Goal: Communication & Community: Answer question/provide support

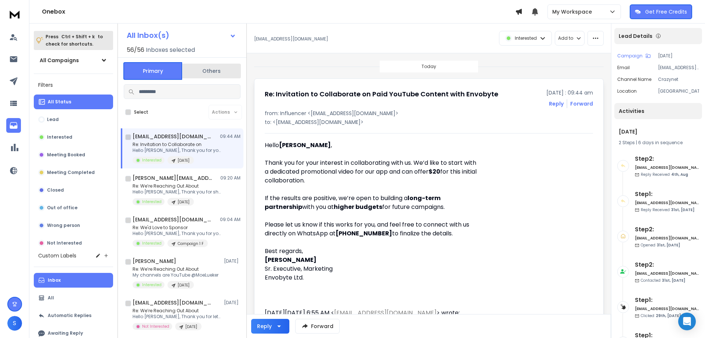
scroll to position [37, 0]
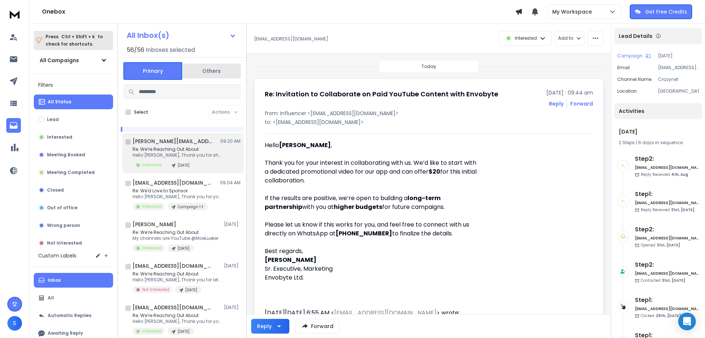
click at [186, 139] on h1 "[PERSON_NAME][EMAIL_ADDRESS][DOMAIN_NAME] +1" at bounding box center [173, 140] width 81 height 7
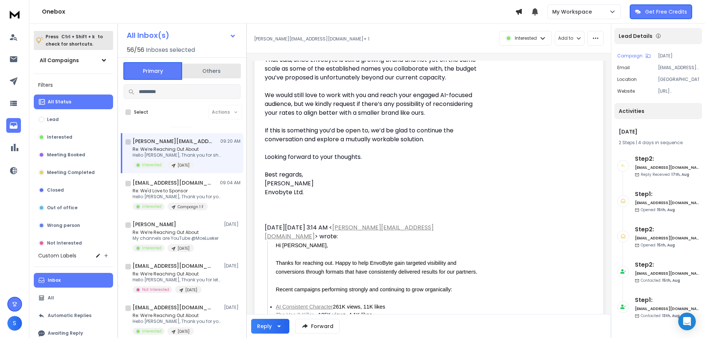
scroll to position [294, 0]
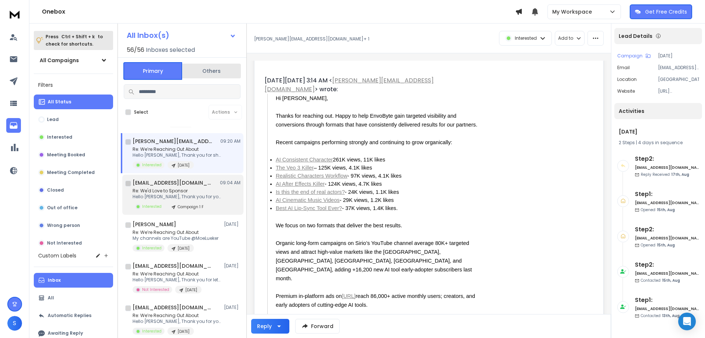
click at [168, 184] on h1 "[EMAIL_ADDRESS][DOMAIN_NAME]" at bounding box center [173, 182] width 81 height 7
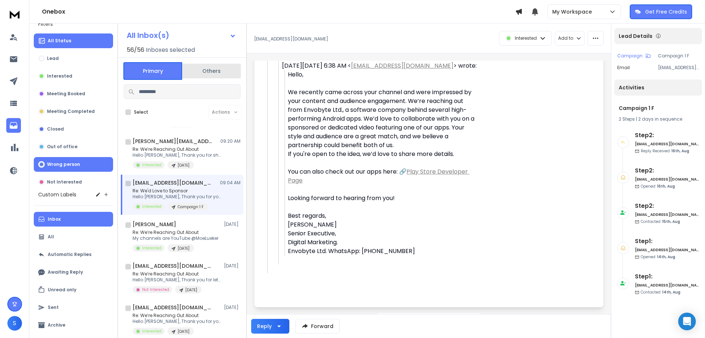
scroll to position [67, 0]
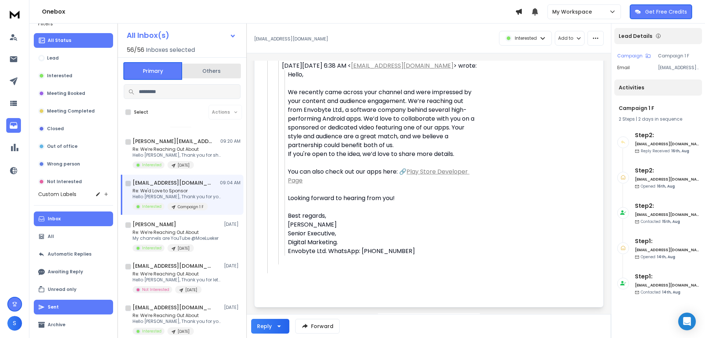
click at [76, 299] on button "Sent" at bounding box center [73, 306] width 79 height 15
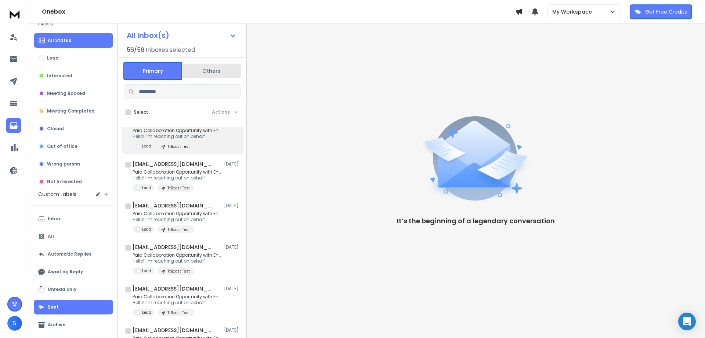
scroll to position [184, 0]
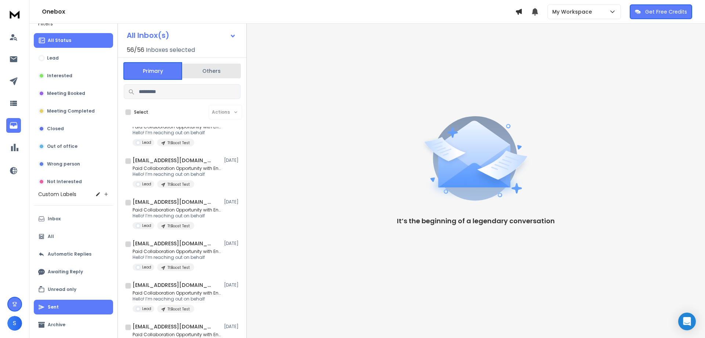
click at [140, 94] on input at bounding box center [182, 91] width 117 height 15
paste input "**********"
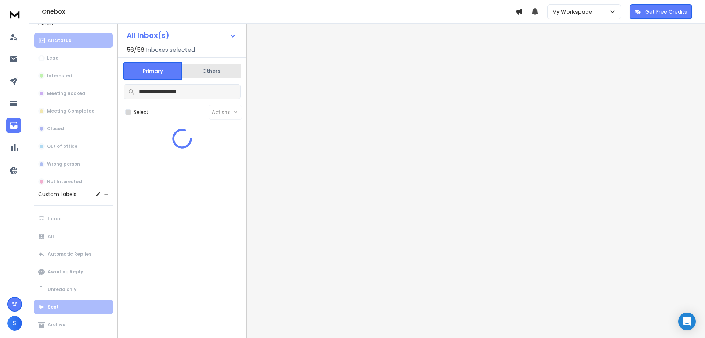
scroll to position [0, 0]
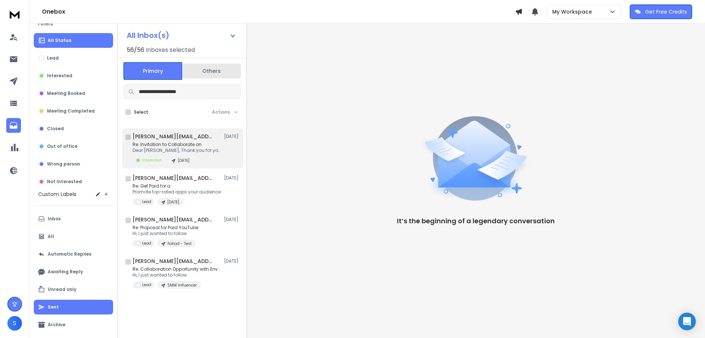
type input "**********"
click at [185, 147] on p "Re: Invitation to Collaborate on" at bounding box center [177, 144] width 88 height 6
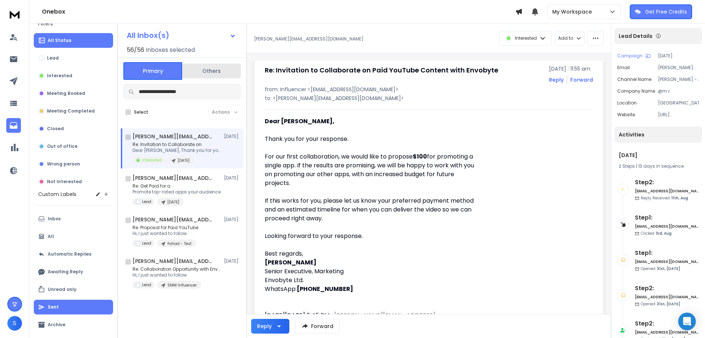
scroll to position [37, 0]
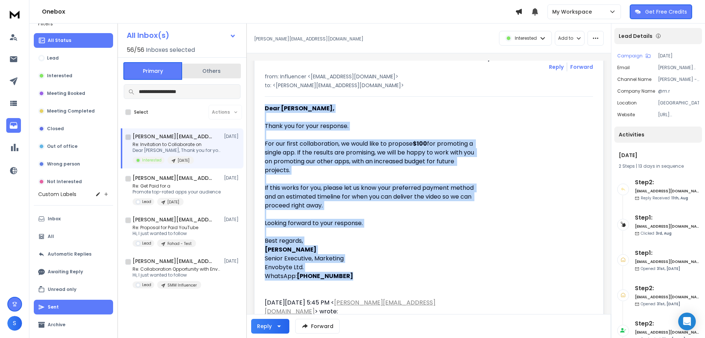
drag, startPoint x: 262, startPoint y: 107, endPoint x: 357, endPoint y: 273, distance: 191.6
copy div "Dear [PERSON_NAME], Thank you for your response. For our first collaboration, w…"
click at [280, 328] on icon "button" at bounding box center [279, 325] width 9 height 9
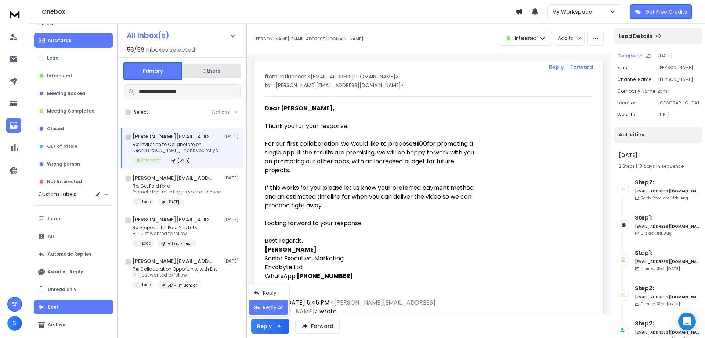
click at [273, 306] on p "Reply All" at bounding box center [273, 306] width 21 height 7
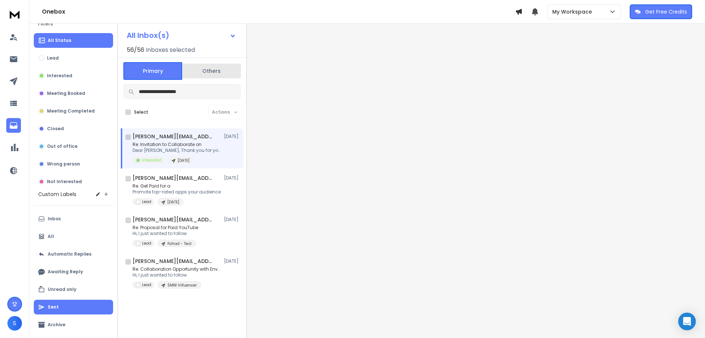
scroll to position [0, 0]
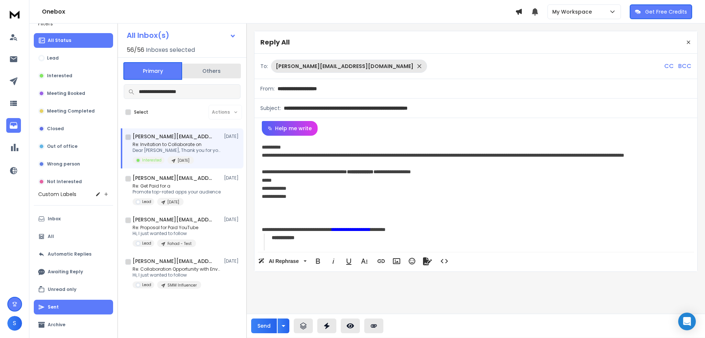
click at [288, 140] on div "**********" at bounding box center [476, 193] width 443 height 115
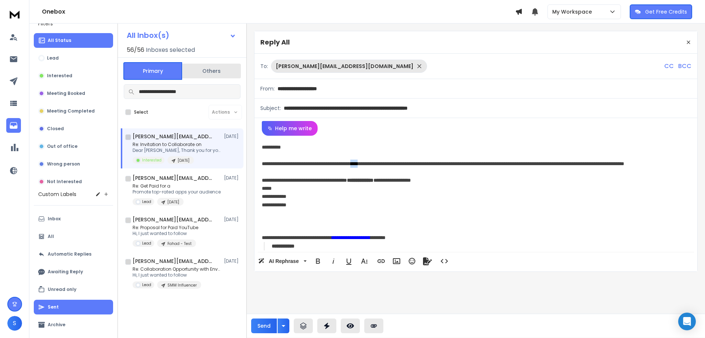
drag, startPoint x: 374, startPoint y: 163, endPoint x: 385, endPoint y: 166, distance: 11.7
click at [385, 166] on p "**********" at bounding box center [472, 167] width 421 height 17
click at [316, 257] on icon "button" at bounding box center [318, 260] width 9 height 9
click at [515, 183] on p "**********" at bounding box center [472, 180] width 421 height 8
click at [322, 172] on p "**********" at bounding box center [472, 167] width 421 height 17
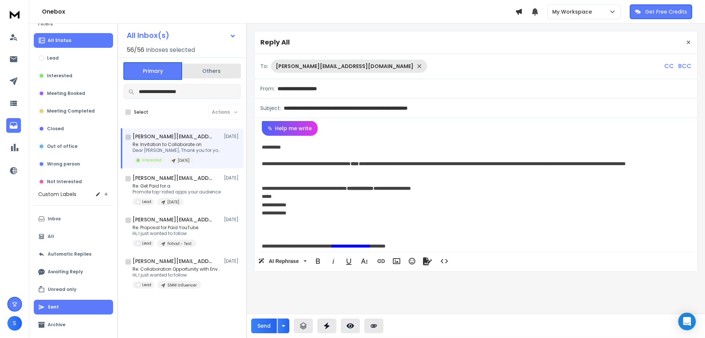
click at [514, 166] on p "**********" at bounding box center [472, 167] width 421 height 17
click at [538, 194] on p "**********" at bounding box center [472, 204] width 421 height 25
click at [457, 189] on p "**********" at bounding box center [472, 188] width 421 height 8
click at [265, 325] on button "Send" at bounding box center [264, 325] width 26 height 15
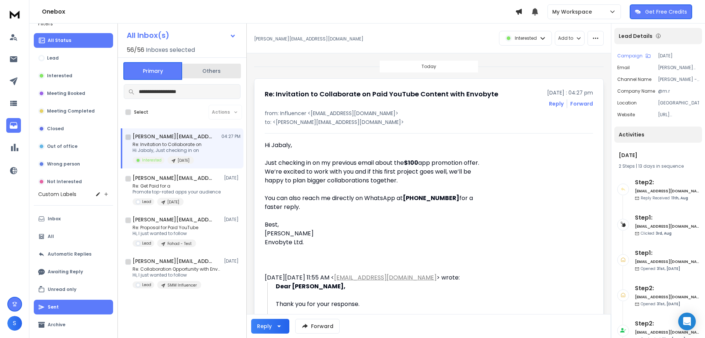
click at [147, 146] on p "Re: Invitation to Collaborate on" at bounding box center [167, 144] width 69 height 6
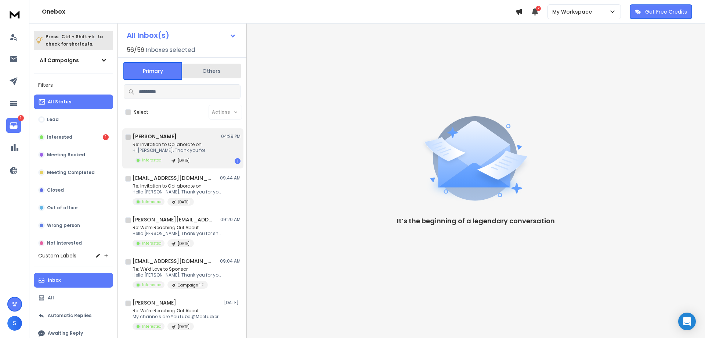
click at [188, 137] on div "Mahmoud Al Jabaly 04:29 PM" at bounding box center [187, 136] width 108 height 7
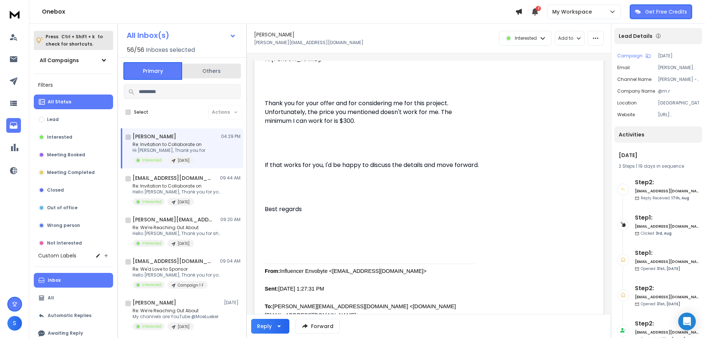
scroll to position [73, 0]
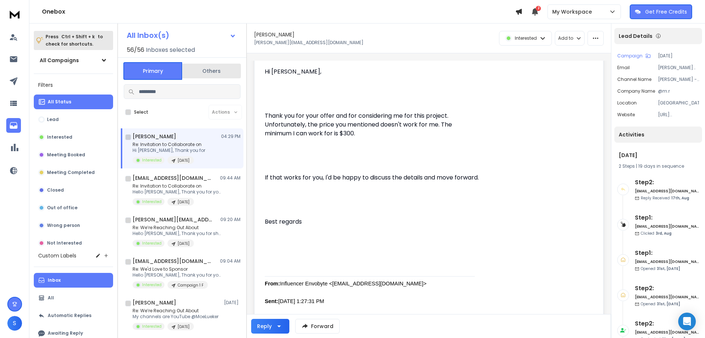
drag, startPoint x: 133, startPoint y: 134, endPoint x: 185, endPoint y: 133, distance: 51.8
click at [185, 133] on div "Mahmoud Al Jabaly 04:29 PM" at bounding box center [187, 136] width 108 height 7
copy h1 "Mahmoud Al Jabaly"
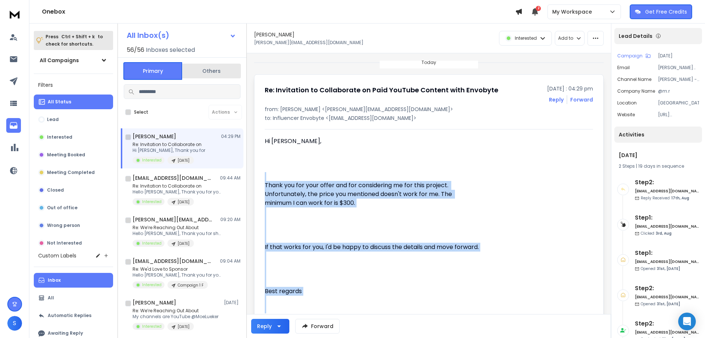
scroll to position [0, 0]
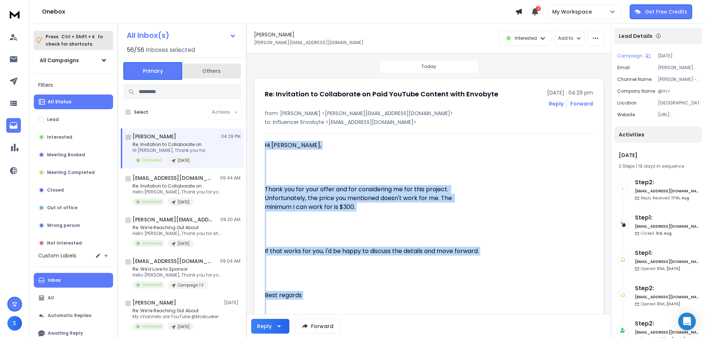
drag, startPoint x: 306, startPoint y: 244, endPoint x: 262, endPoint y: 145, distance: 107.9
copy div "Hi Hassan, Thank you for your offer and for considering me for this project. Un…"
click at [269, 329] on div "Reply" at bounding box center [264, 325] width 15 height 7
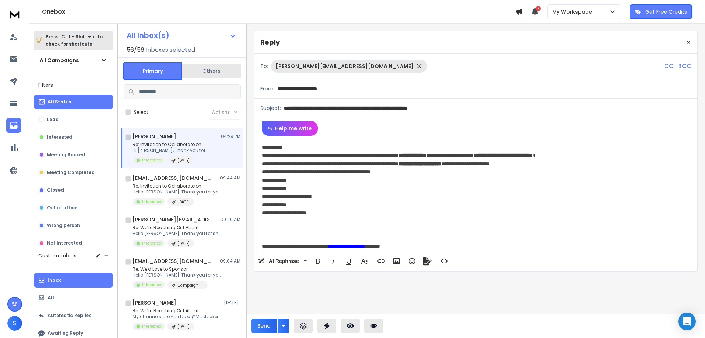
click at [295, 145] on p "**********" at bounding box center [472, 147] width 421 height 8
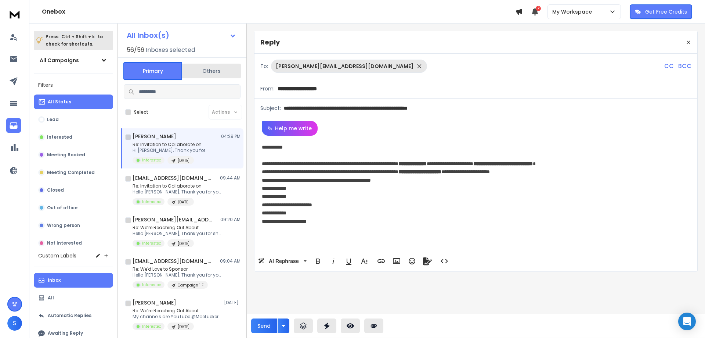
click at [629, 162] on p "**********" at bounding box center [472, 163] width 421 height 8
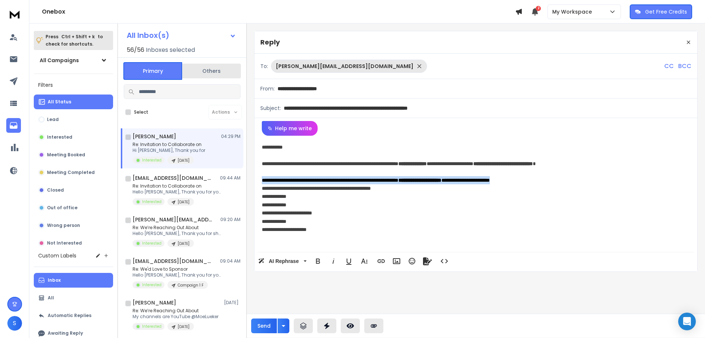
drag, startPoint x: 260, startPoint y: 179, endPoint x: 549, endPoint y: 179, distance: 288.8
click at [549, 179] on div "**********" at bounding box center [476, 193] width 443 height 115
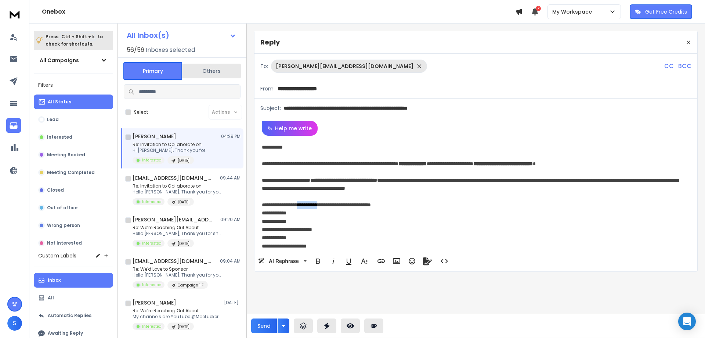
drag, startPoint x: 303, startPoint y: 204, endPoint x: 331, endPoint y: 204, distance: 27.9
click at [331, 204] on p "**********" at bounding box center [472, 205] width 421 height 8
click at [470, 208] on p "**********" at bounding box center [472, 205] width 421 height 8
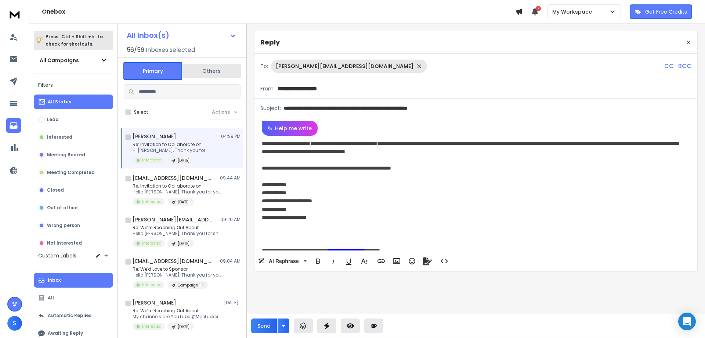
click at [260, 323] on button "Send" at bounding box center [264, 325] width 26 height 15
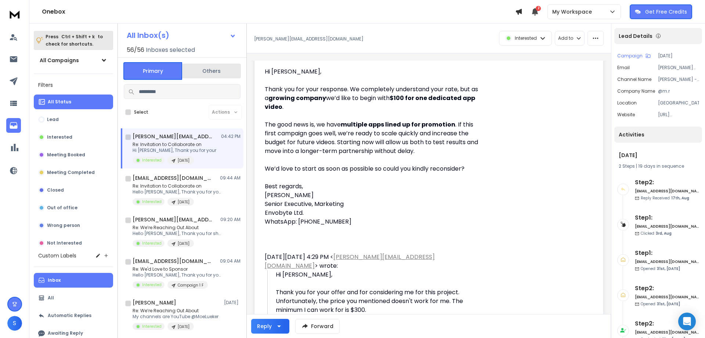
scroll to position [0, 0]
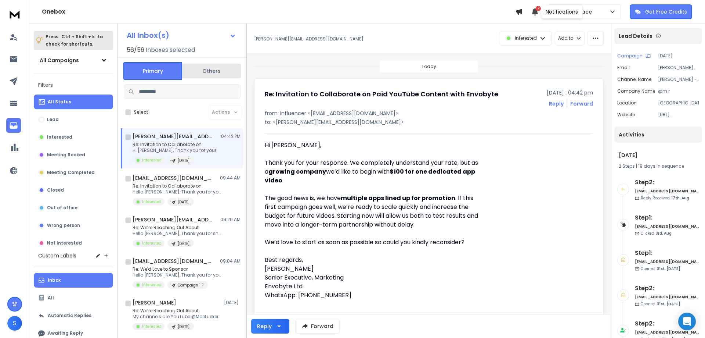
click at [539, 14] on icon at bounding box center [535, 11] width 7 height 7
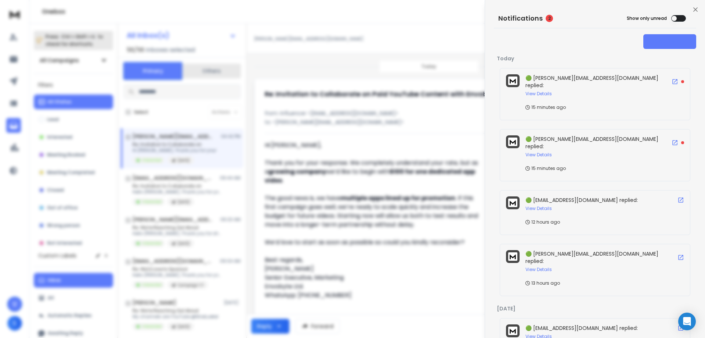
click at [666, 40] on span "Mark all as read" at bounding box center [670, 42] width 35 height 6
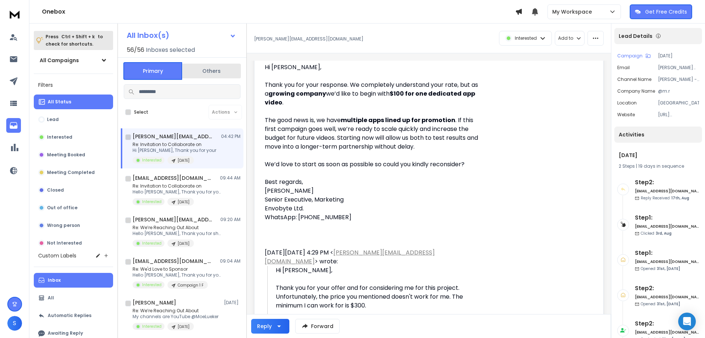
scroll to position [184, 0]
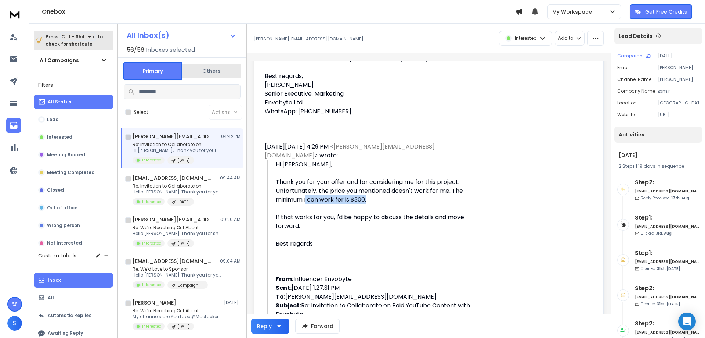
drag, startPoint x: 307, startPoint y: 192, endPoint x: 396, endPoint y: 193, distance: 89.6
click at [396, 193] on div "Thank you for your offer and for considering me for this project. Unfortunately…" at bounding box center [378, 190] width 204 height 26
click at [405, 190] on div "Thank you for your offer and for considering me for this project. Unfortunately…" at bounding box center [378, 190] width 204 height 26
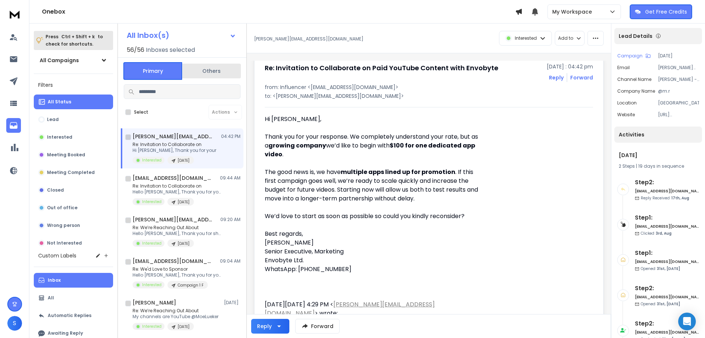
scroll to position [0, 0]
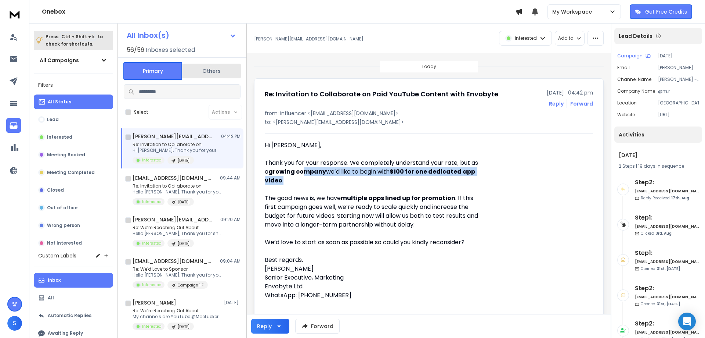
drag, startPoint x: 313, startPoint y: 173, endPoint x: 457, endPoint y: 180, distance: 144.1
click at [457, 180] on div "Thank you for your response. We completely understand your rate, but as a growi…" at bounding box center [372, 171] width 215 height 26
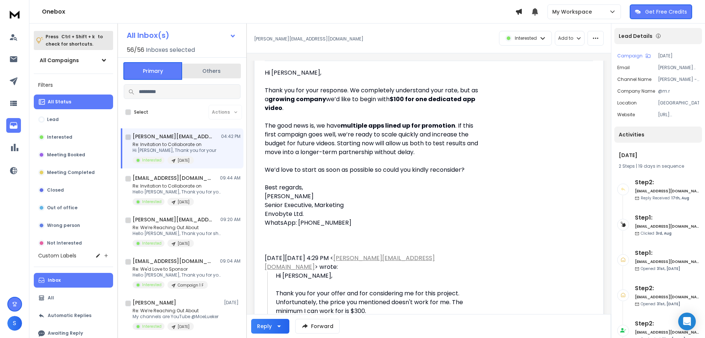
scroll to position [37, 0]
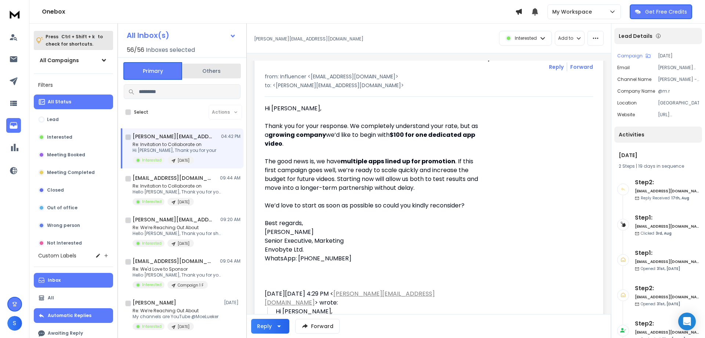
click at [67, 315] on p "Automatic Replies" at bounding box center [70, 315] width 44 height 6
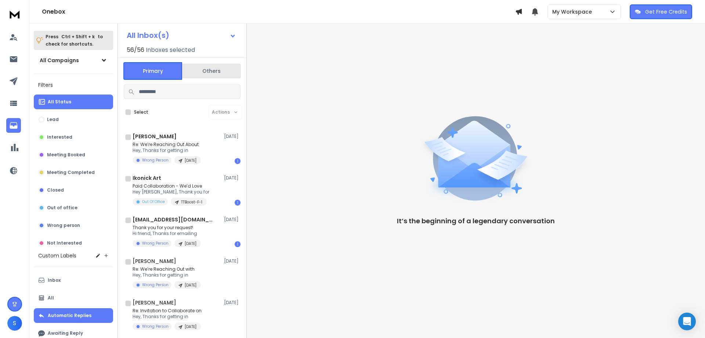
scroll to position [67, 0]
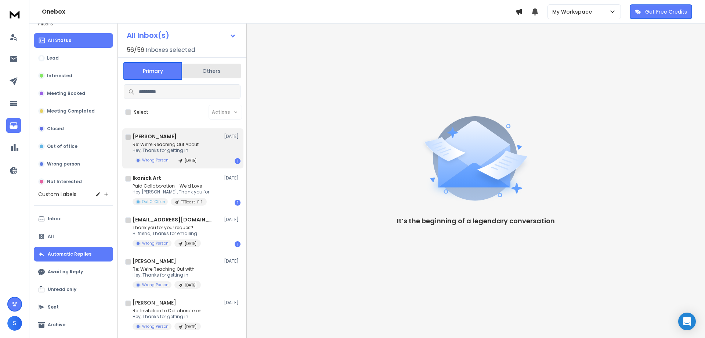
click at [199, 143] on p "Re: We’re Reaching Out About" at bounding box center [167, 144] width 68 height 6
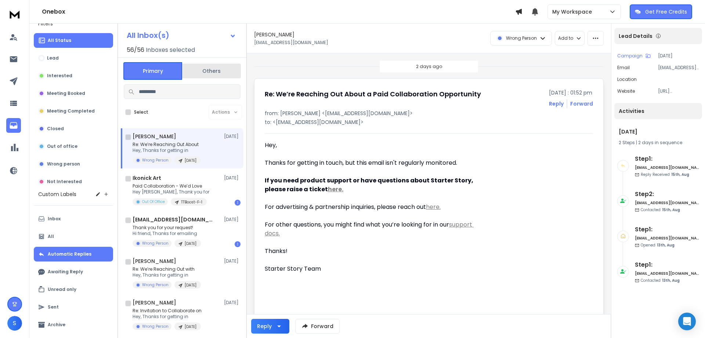
scroll to position [37, 0]
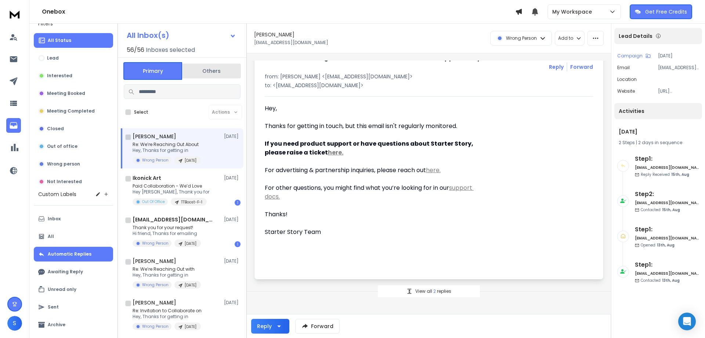
click at [434, 172] on link "here." at bounding box center [433, 170] width 15 height 8
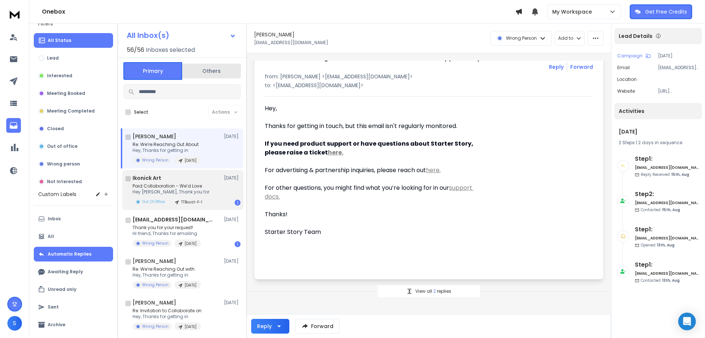
click at [178, 190] on p "Hey Fardin, Thank you for" at bounding box center [171, 192] width 77 height 6
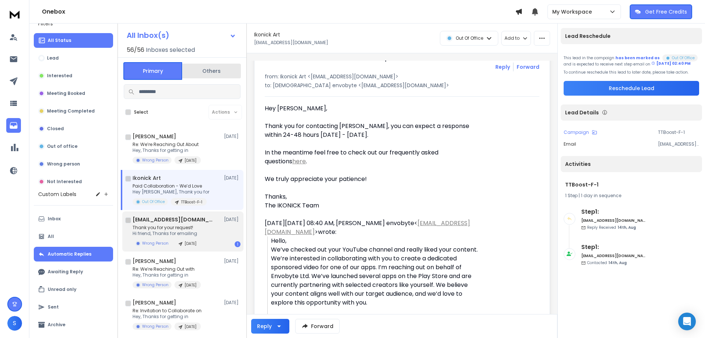
click at [154, 220] on h1 "collab@kate-hayes.com" at bounding box center [173, 219] width 81 height 7
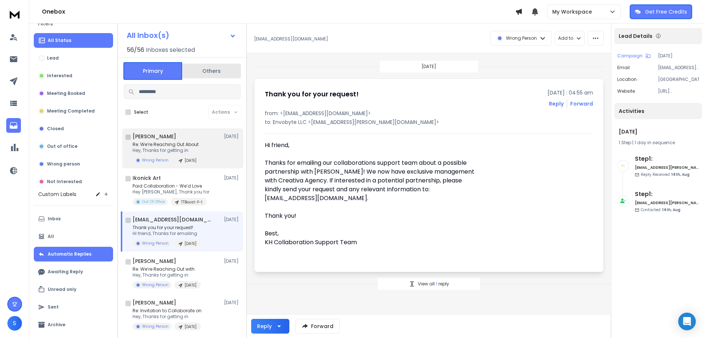
scroll to position [184, 0]
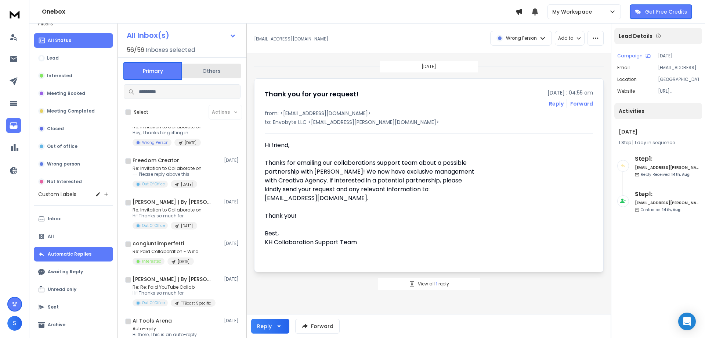
click at [304, 67] on div "3 days ago" at bounding box center [429, 67] width 350 height 12
drag, startPoint x: 334, startPoint y: 92, endPoint x: 381, endPoint y: 94, distance: 46.7
click at [381, 94] on div "Thank you for your request! 14 August 2025 : 04:55 am Reply Forward" at bounding box center [429, 98] width 328 height 19
click at [385, 94] on div "Thank you for your request! 14 August 2025 : 04:55 am Reply Forward" at bounding box center [429, 98] width 328 height 19
click at [324, 45] on div "collab@kate-hayes.com Wrong Person Add to Wrong Person Add to" at bounding box center [429, 38] width 350 height 15
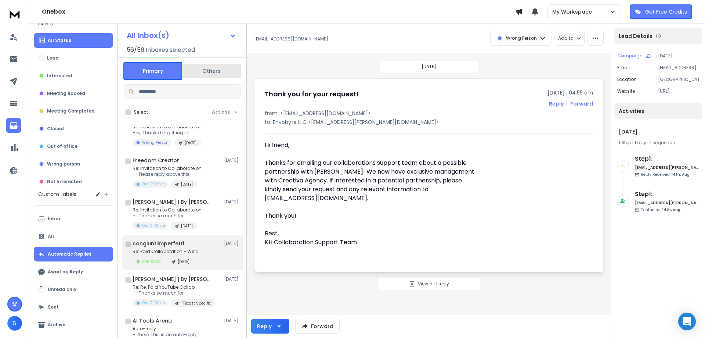
click at [174, 246] on h1 "congiuntiimperfetti" at bounding box center [158, 243] width 51 height 7
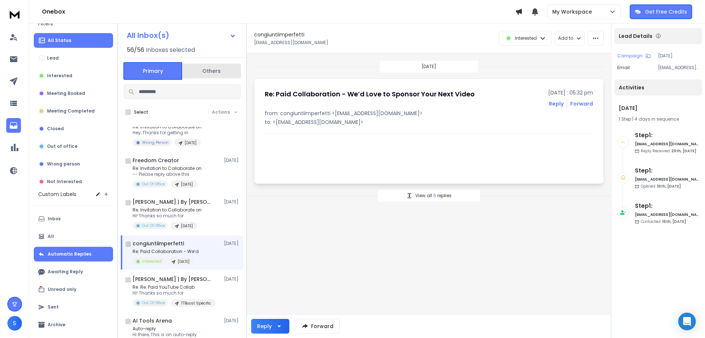
click at [323, 162] on div at bounding box center [375, 157] width 220 height 32
click at [187, 278] on h1 "Sophia | By Sophia Lee" at bounding box center [173, 278] width 81 height 7
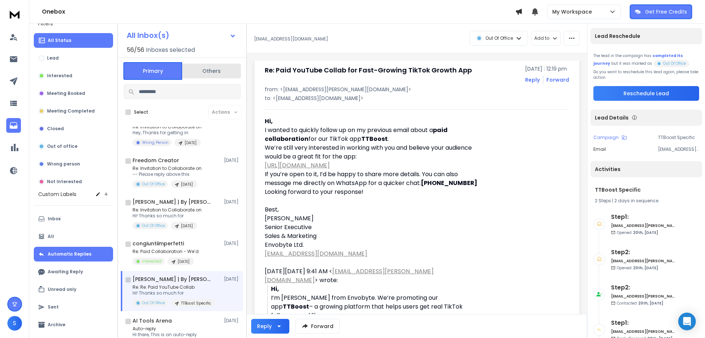
scroll to position [37, 0]
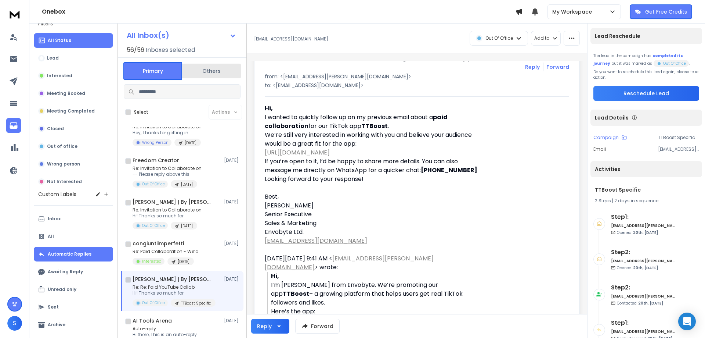
click at [522, 133] on div "Re: Paid YouTube Collab for Fast-Growing TikTok Growth App 20 July 2025 : 12:19…" at bounding box center [417, 244] width 305 height 384
click at [89, 270] on button "Awaiting Reply" at bounding box center [73, 271] width 79 height 15
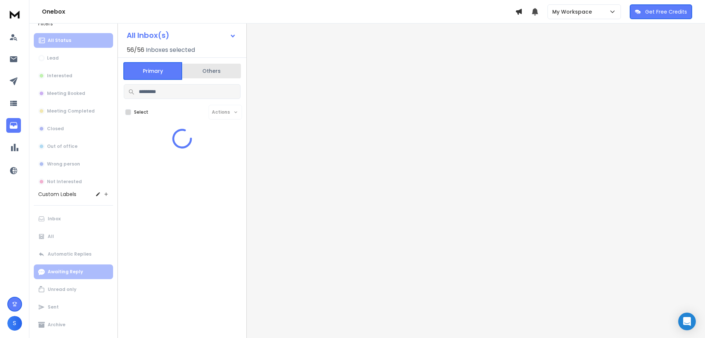
scroll to position [0, 0]
